Goal: Task Accomplishment & Management: Use online tool/utility

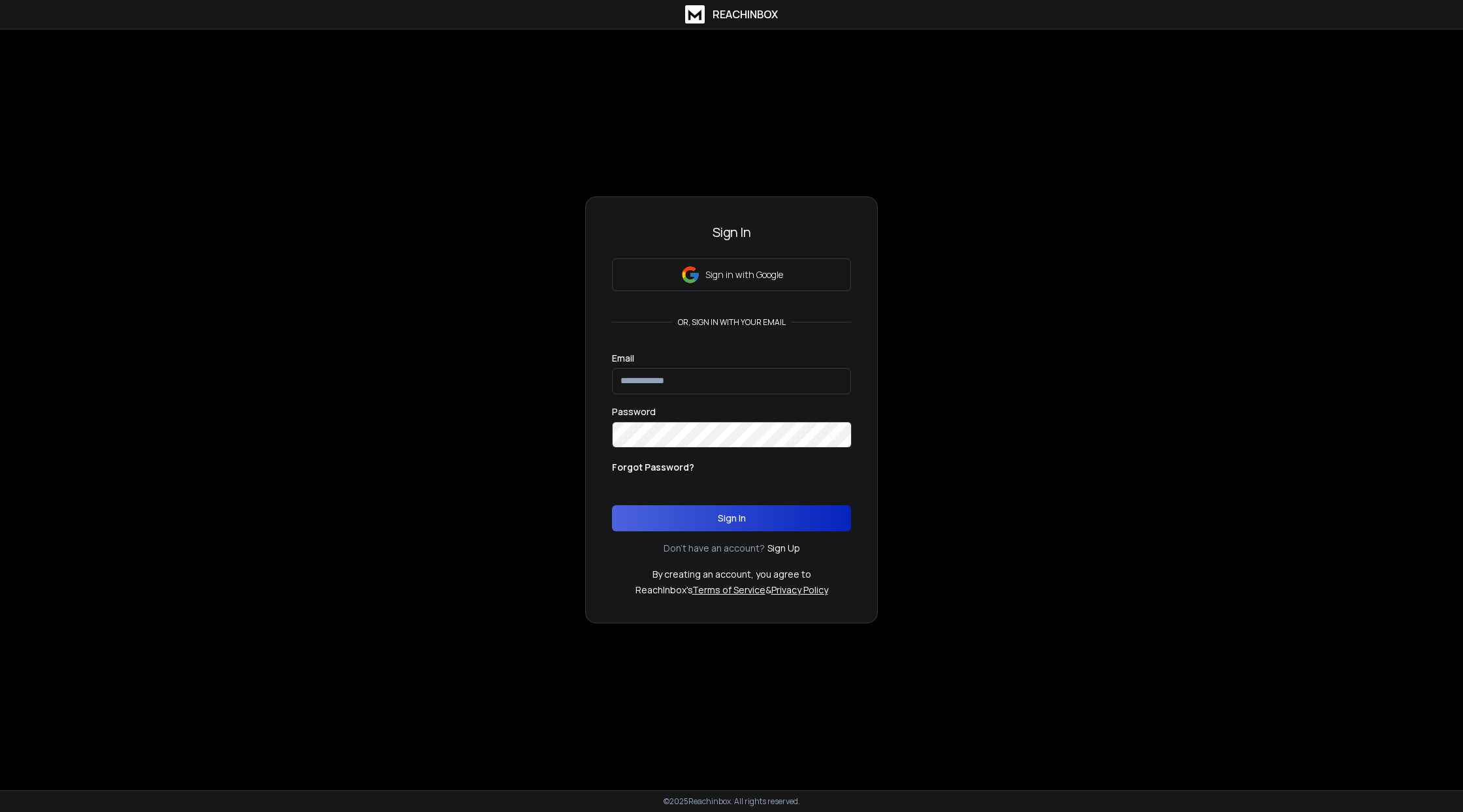
click at [688, 388] on input "email" at bounding box center [732, 381] width 239 height 26
click at [656, 516] on button "Sign In" at bounding box center [732, 518] width 239 height 26
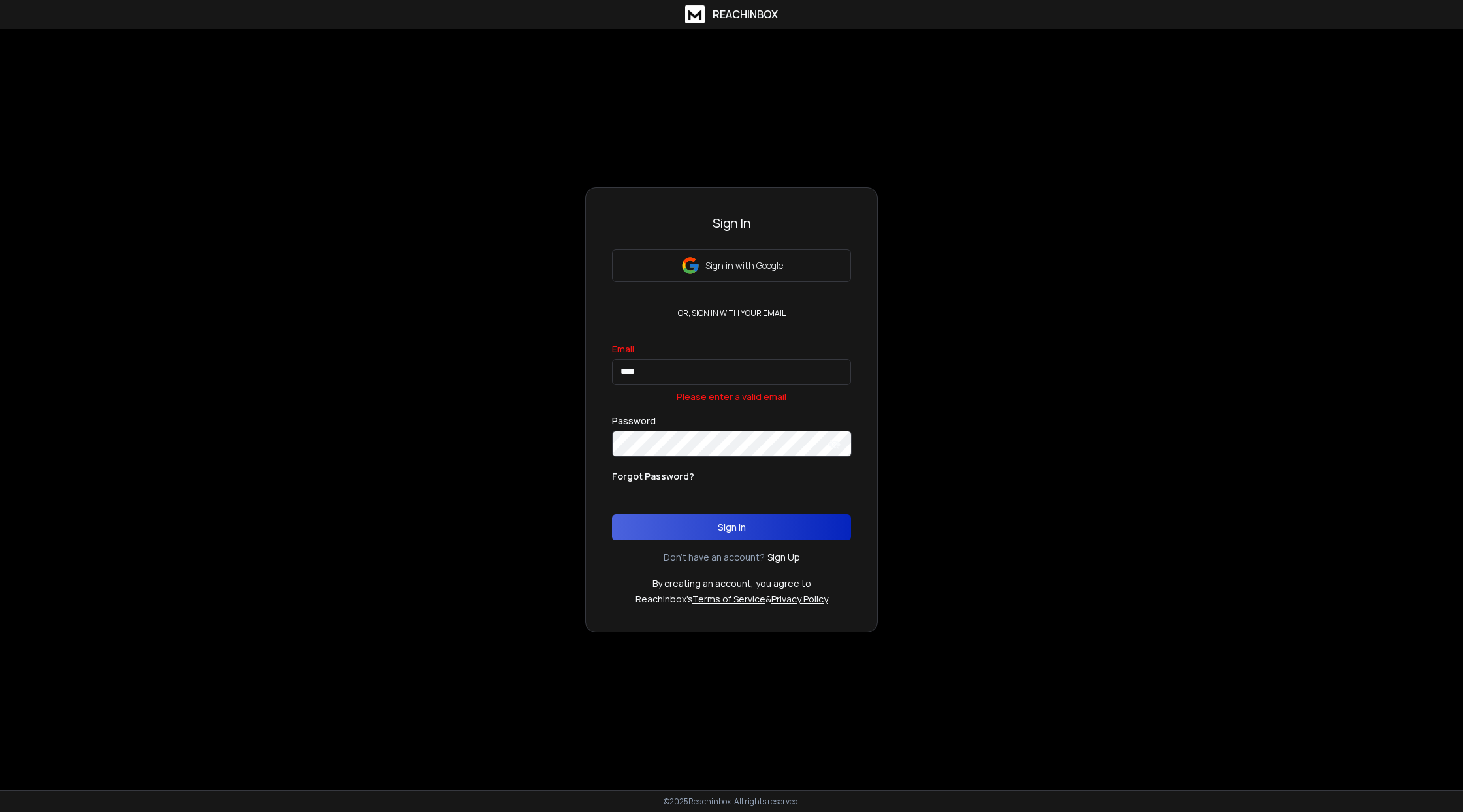
type input "**********"
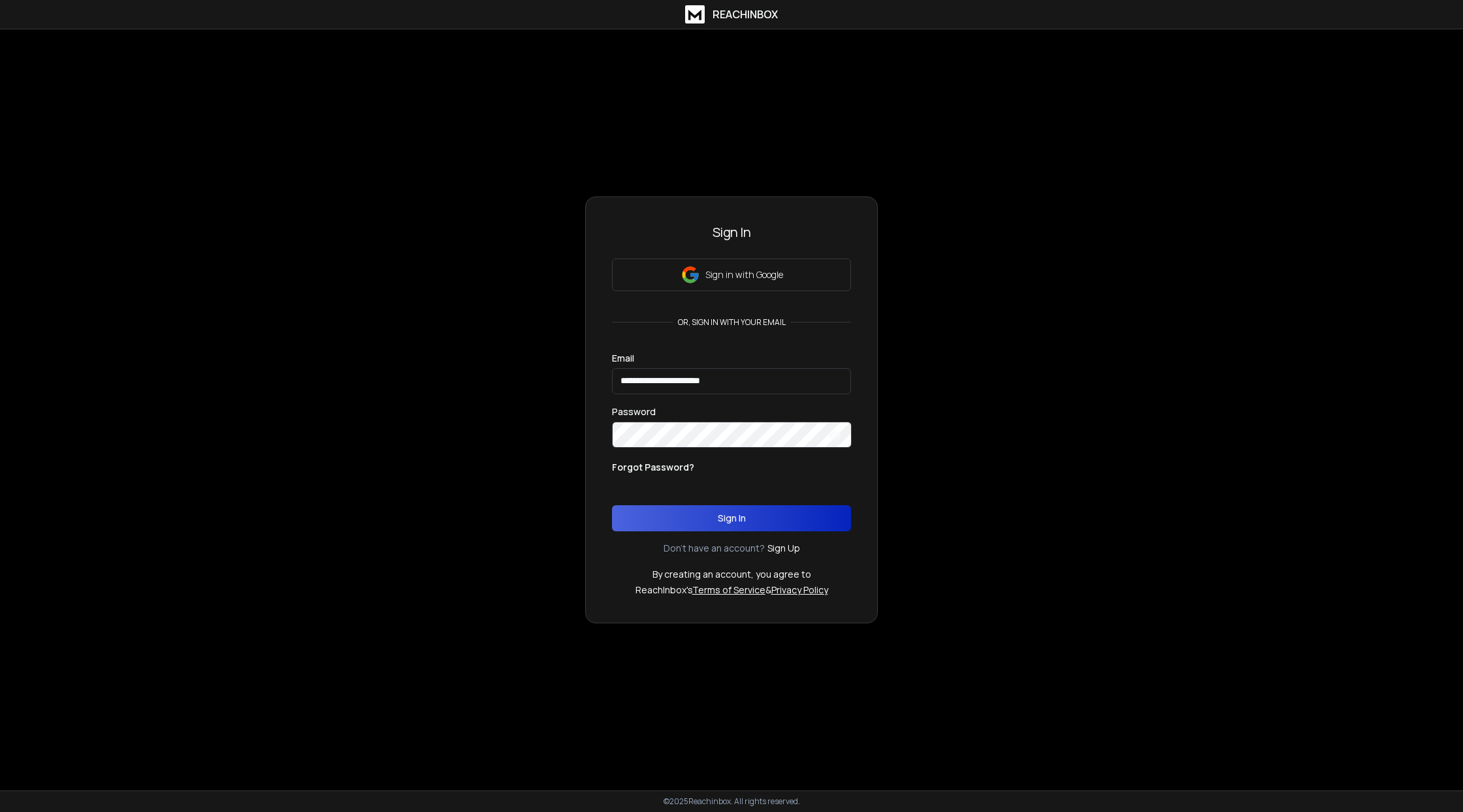
click at [664, 417] on div "Password" at bounding box center [732, 428] width 239 height 41
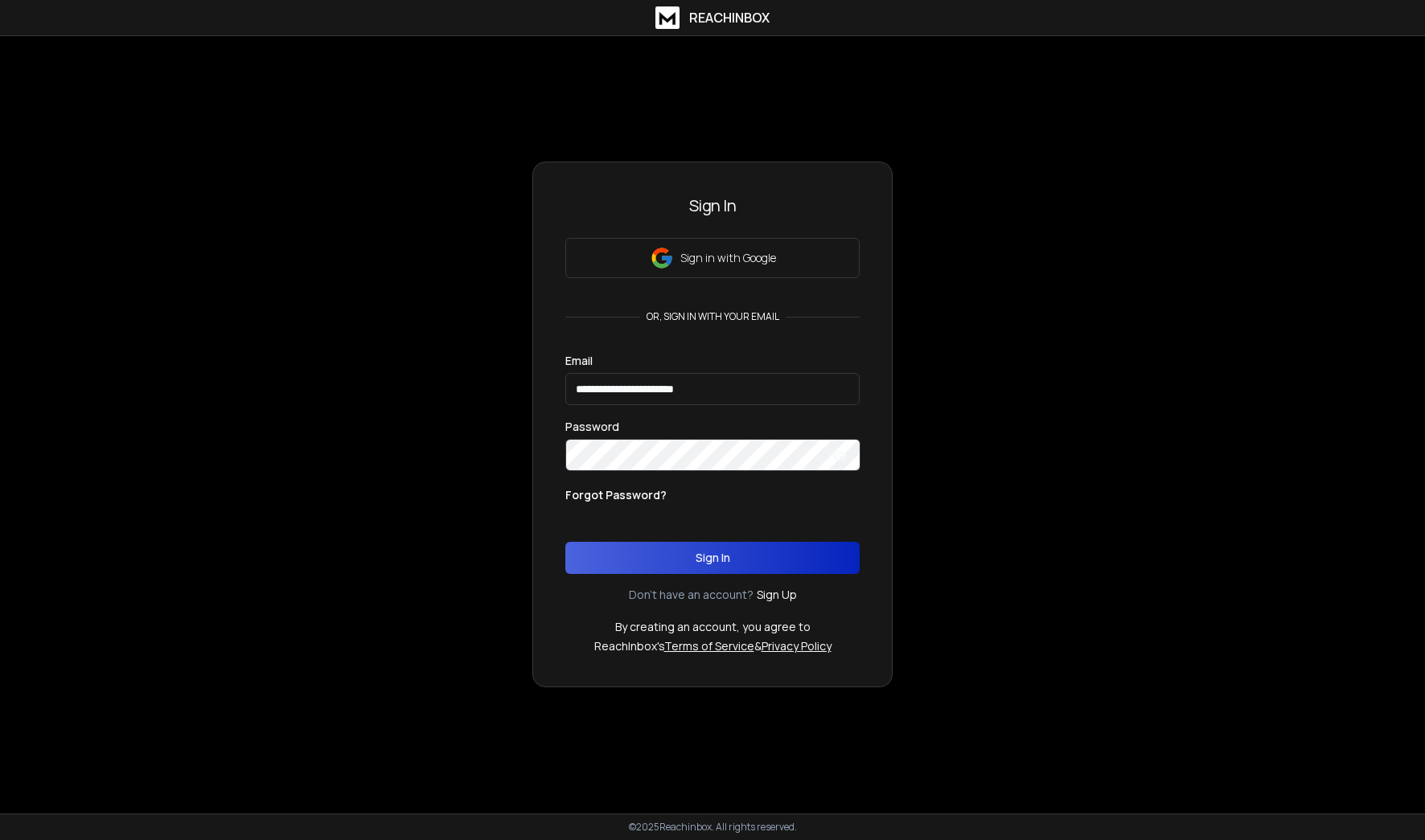
click at [719, 566] on button "Sign In" at bounding box center [712, 558] width 294 height 32
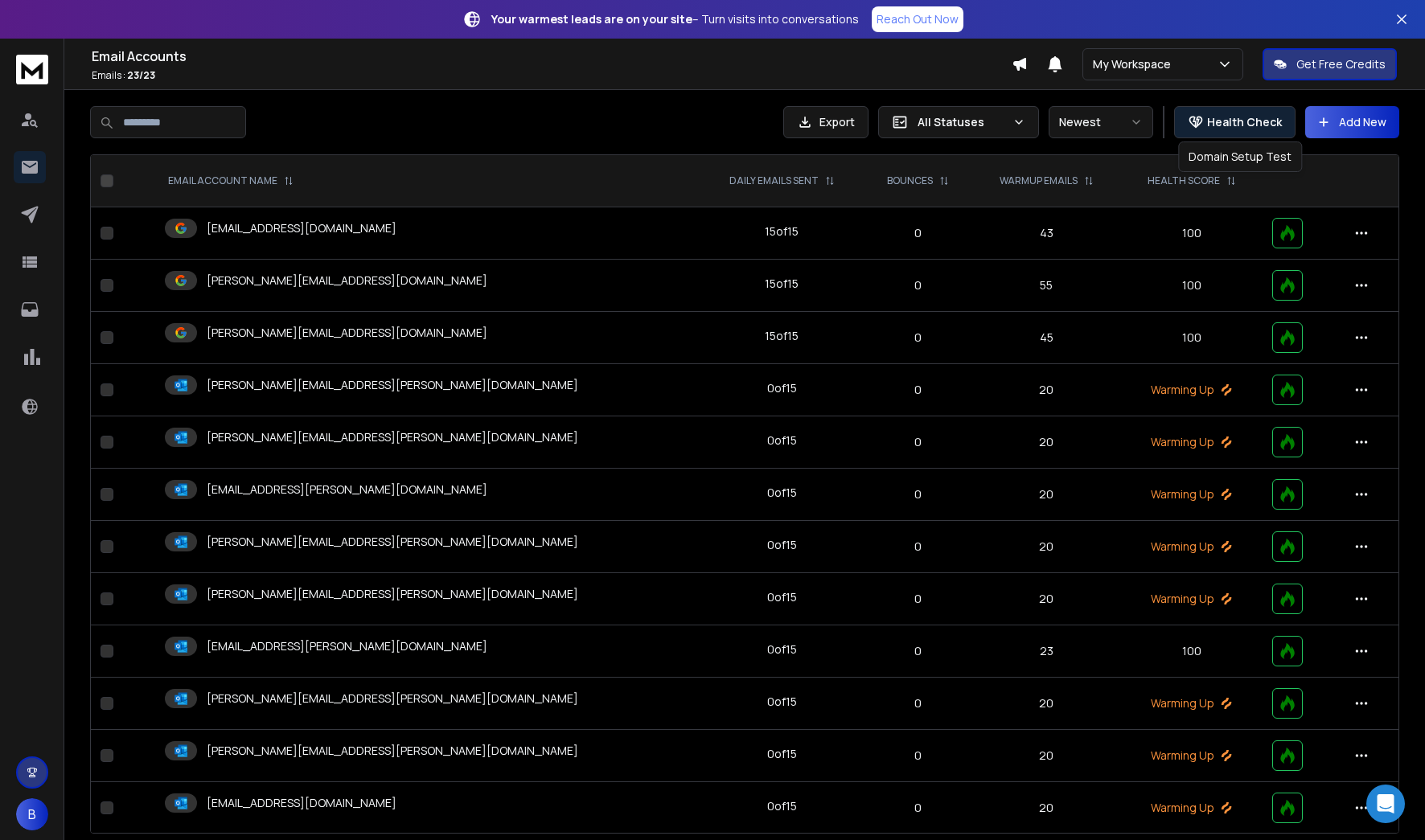
click at [1232, 121] on p "Health Check" at bounding box center [1244, 122] width 75 height 16
click at [27, 355] on icon at bounding box center [32, 357] width 16 height 16
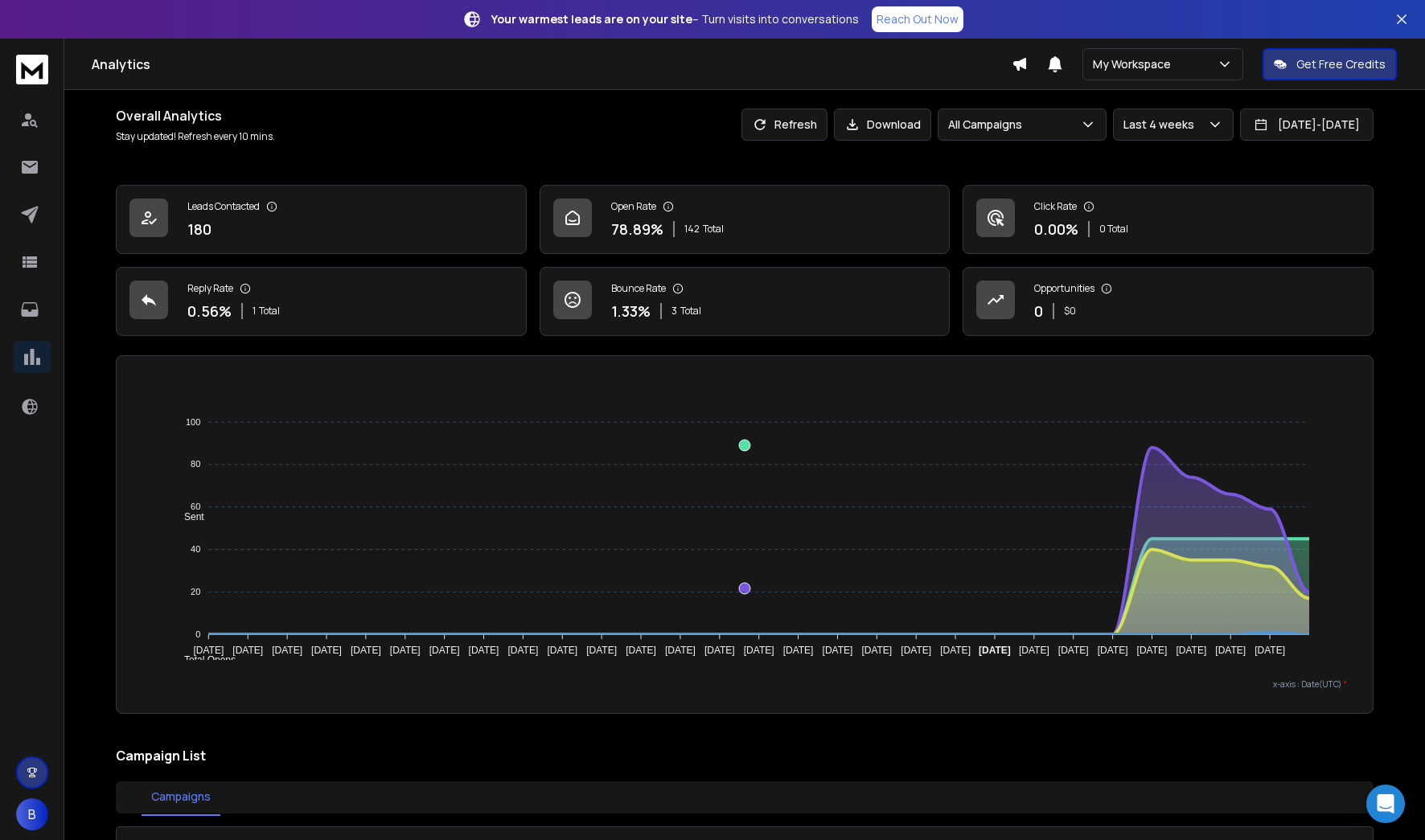
click at [281, 308] on link "Reply Rate 0.56 % 1 Total" at bounding box center [322, 301] width 411 height 69
